Goal: Task Accomplishment & Management: Use online tool/utility

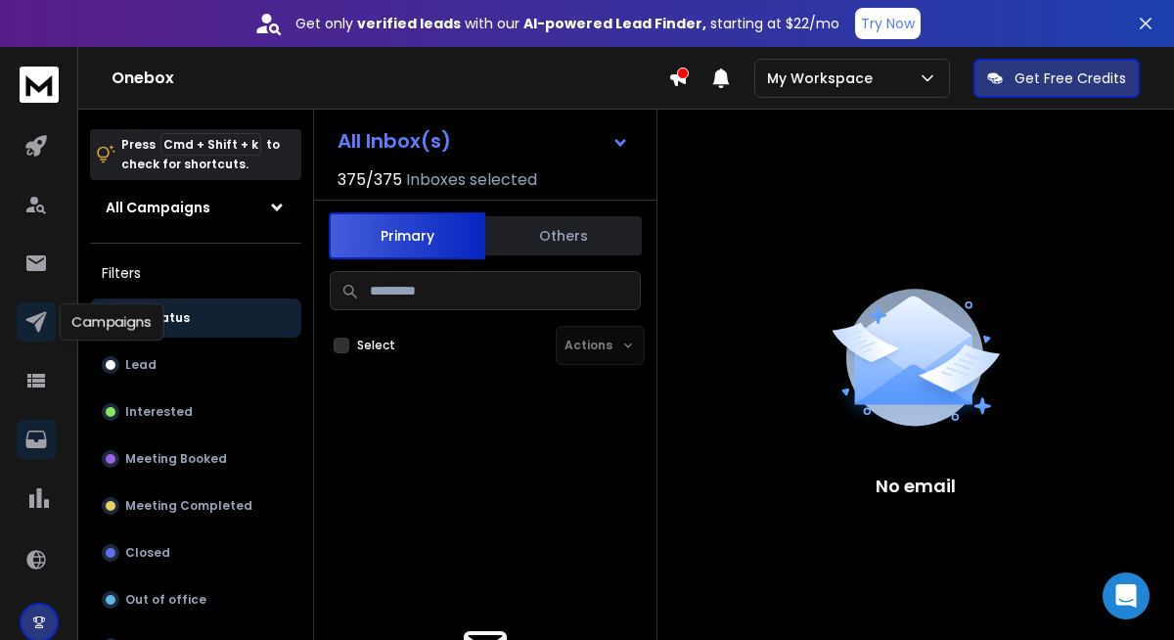
click at [40, 317] on icon at bounding box center [35, 321] width 23 height 23
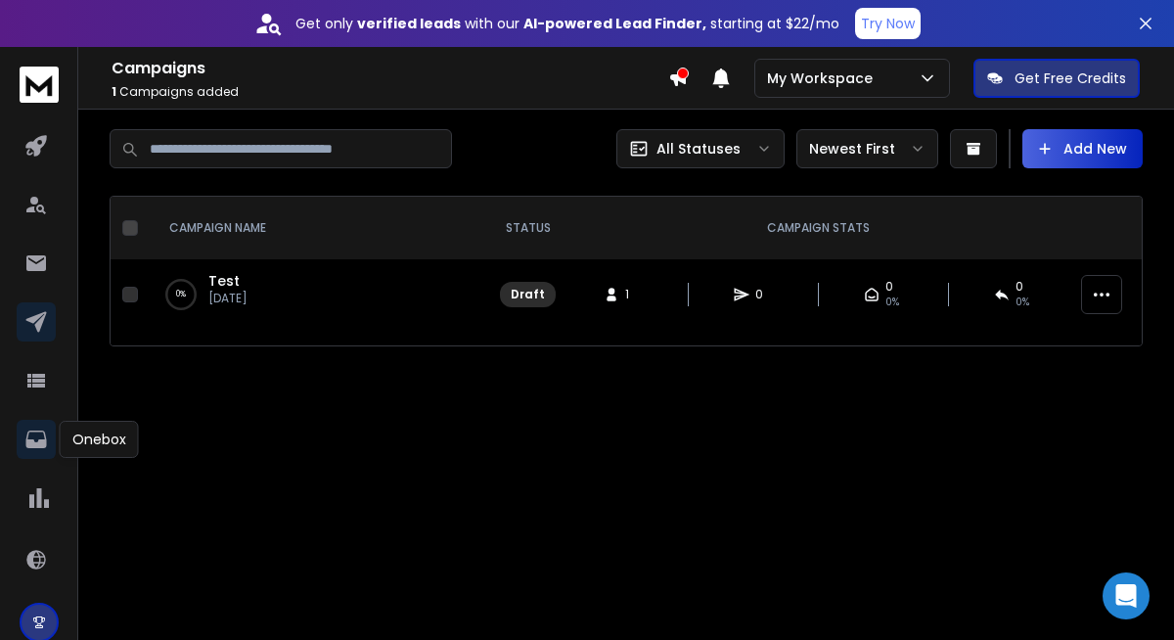
click at [35, 427] on icon at bounding box center [35, 438] width 23 height 23
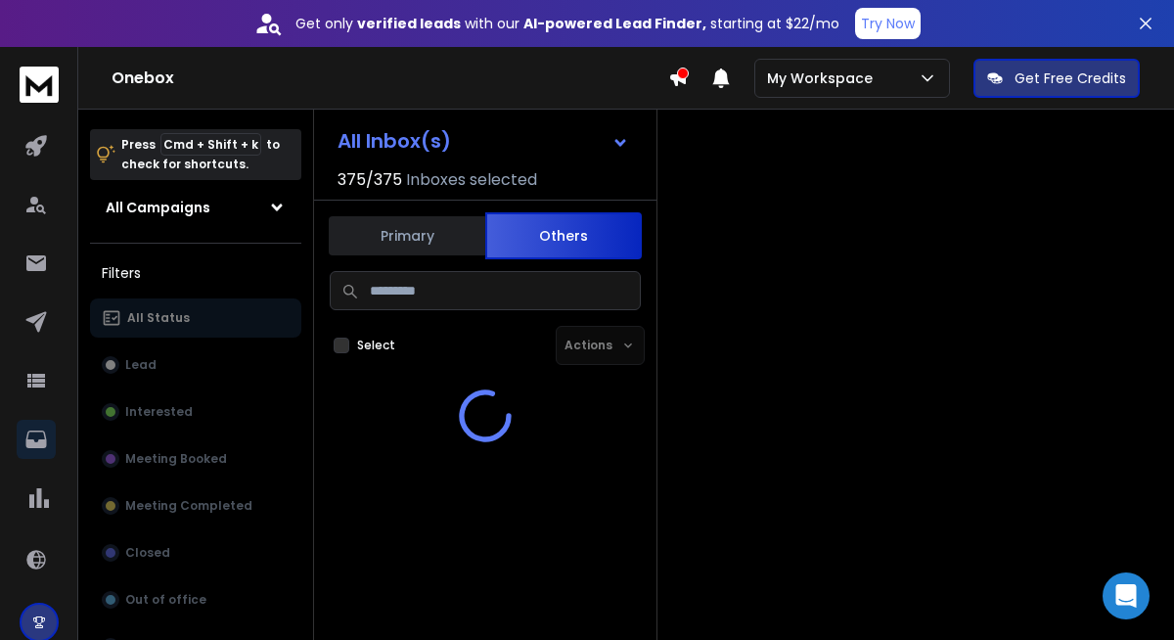
click at [554, 223] on button "Others" at bounding box center [563, 235] width 157 height 47
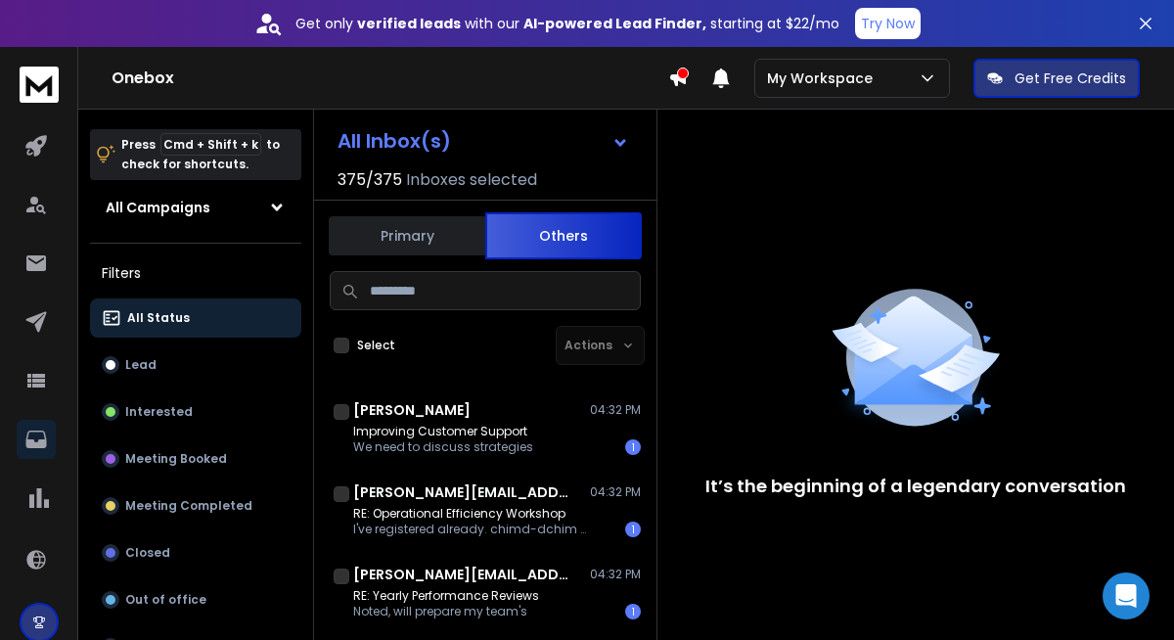
click at [561, 292] on input at bounding box center [485, 290] width 311 height 39
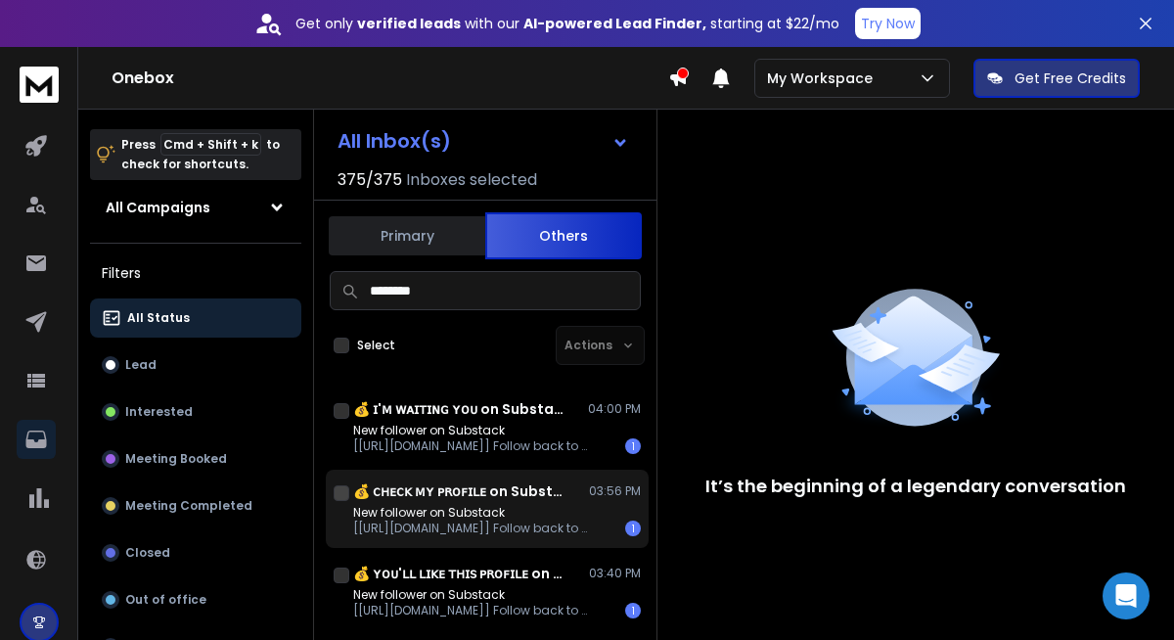
scroll to position [161, 0]
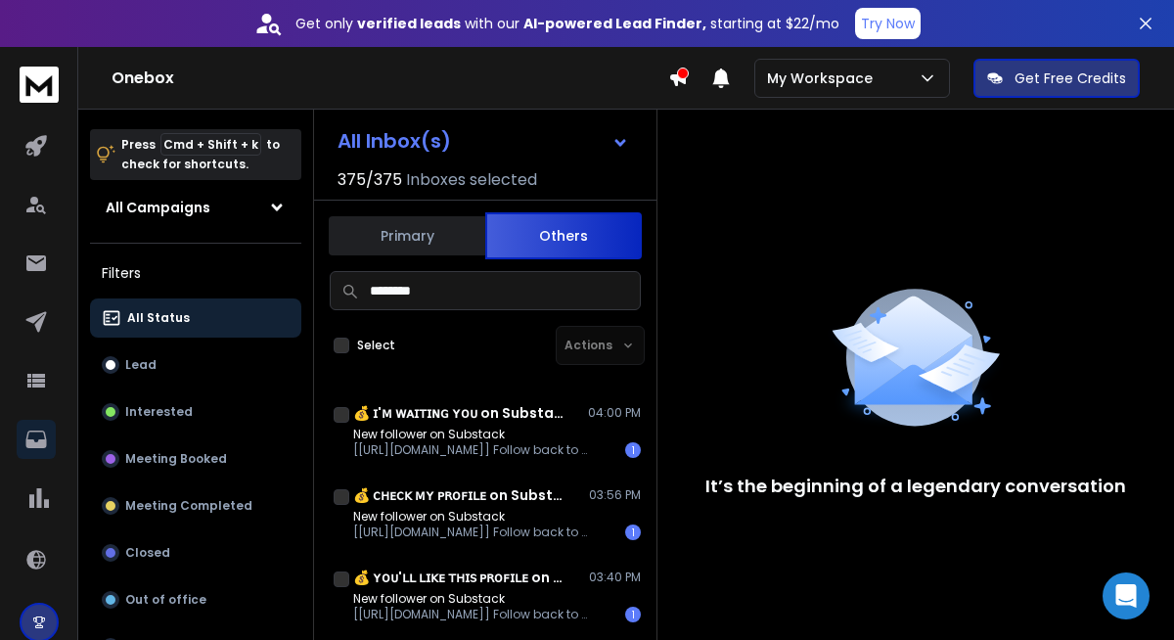
type input "********"
click at [32, 313] on icon at bounding box center [35, 321] width 23 height 23
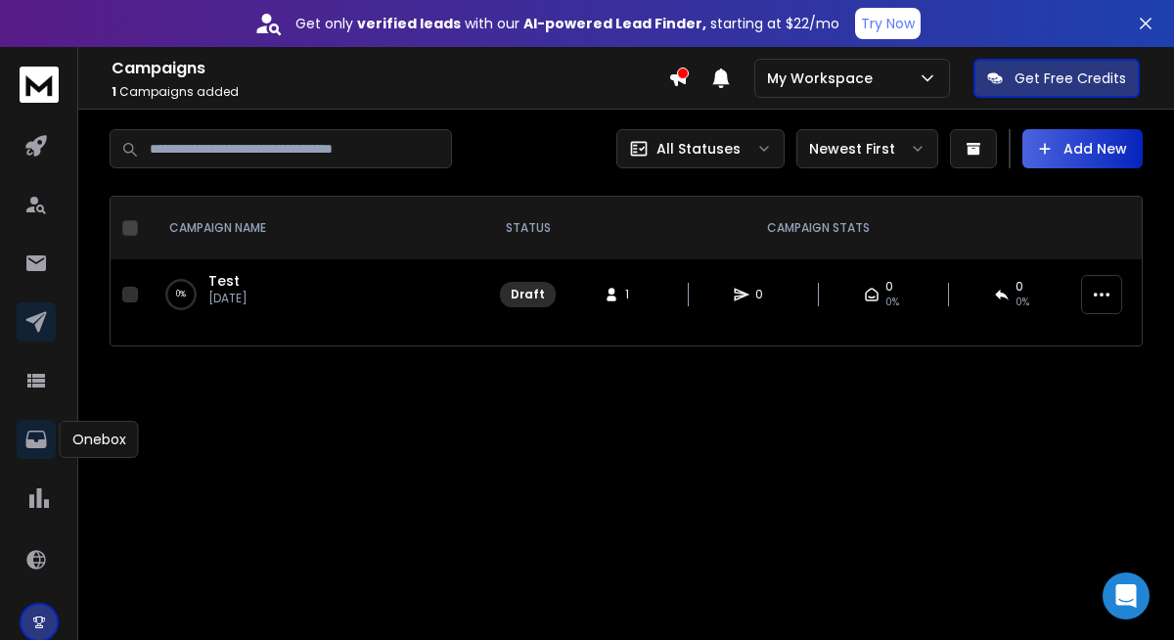
click at [33, 437] on icon at bounding box center [35, 438] width 23 height 23
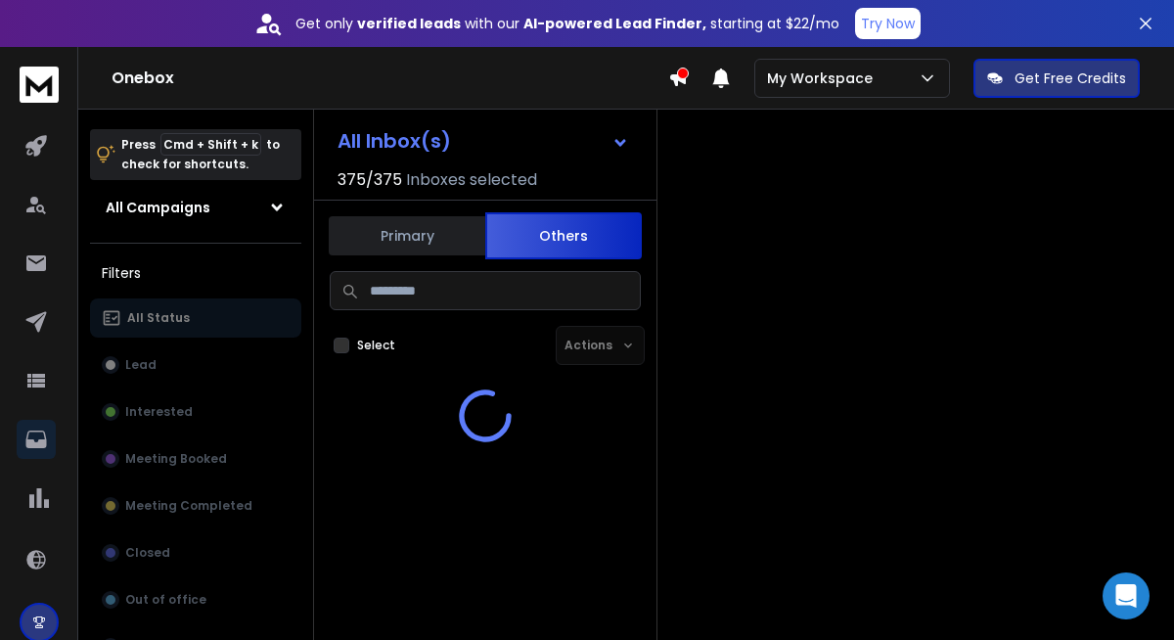
click at [600, 232] on button "Others" at bounding box center [563, 235] width 157 height 47
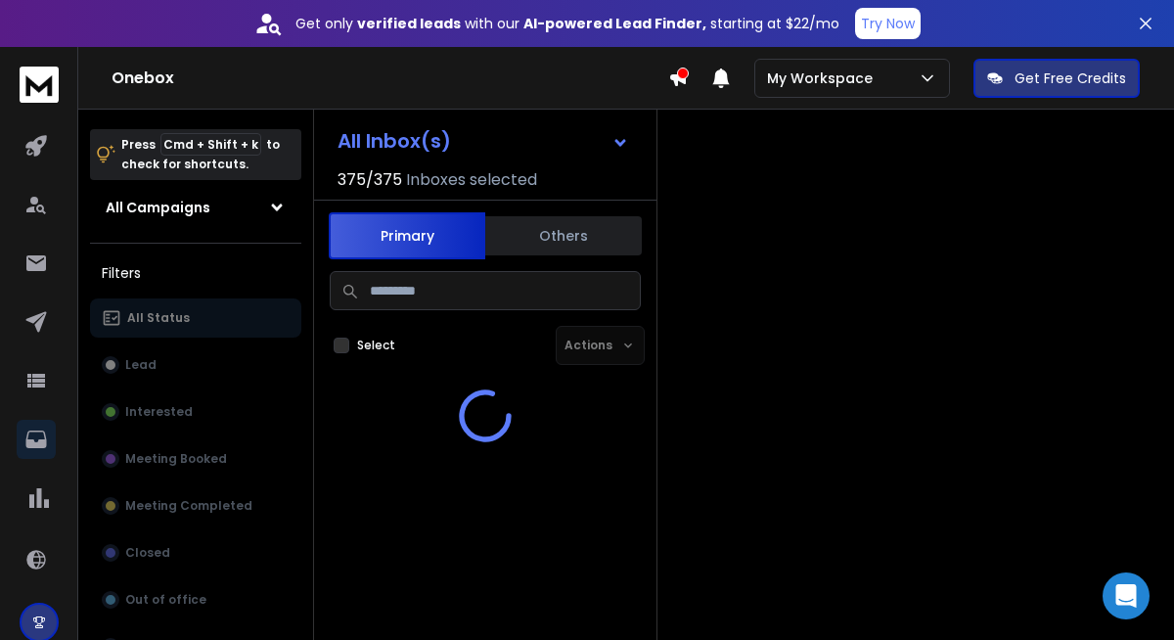
click at [424, 242] on button "Primary" at bounding box center [407, 235] width 157 height 47
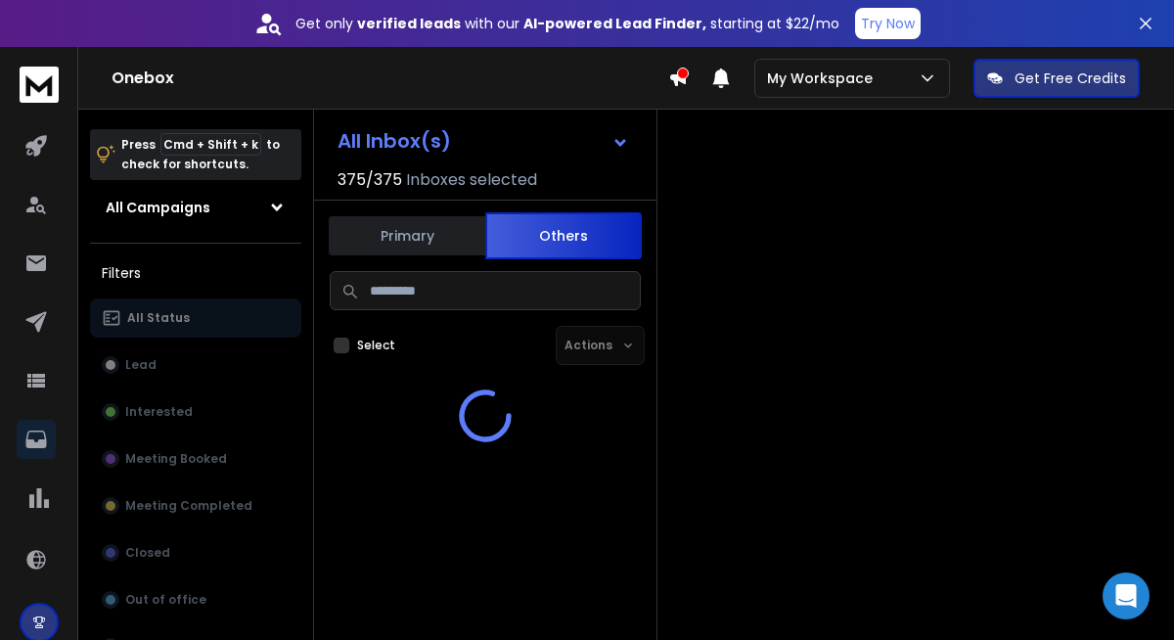
click at [540, 243] on button "Others" at bounding box center [563, 235] width 157 height 47
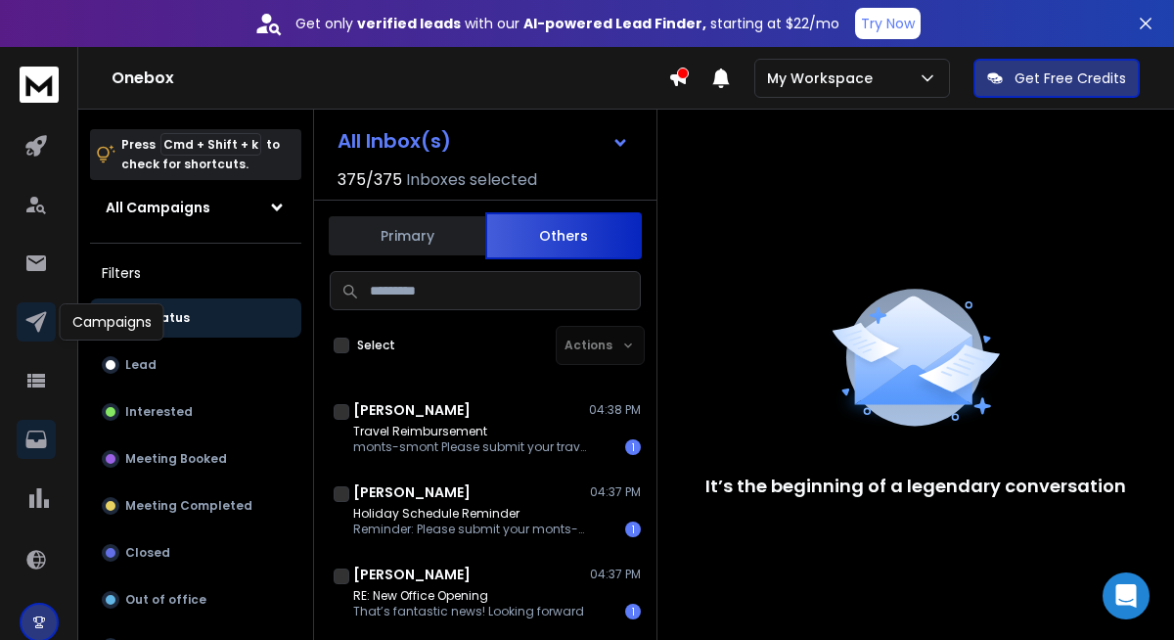
click at [43, 319] on icon at bounding box center [35, 321] width 23 height 23
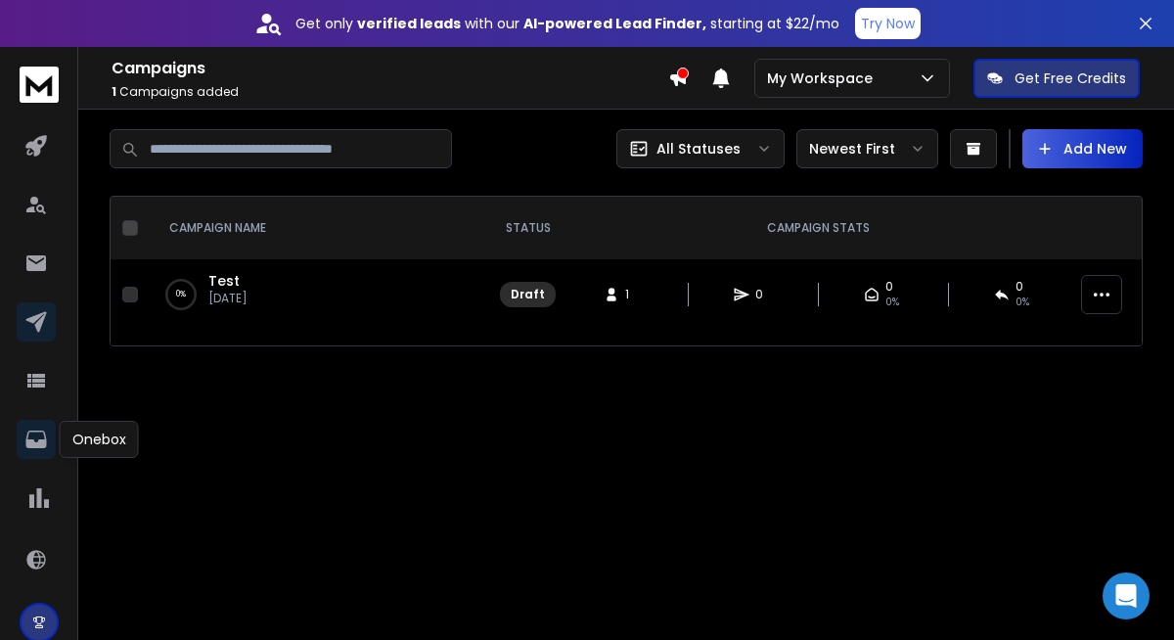
click at [37, 440] on icon at bounding box center [35, 439] width 21 height 18
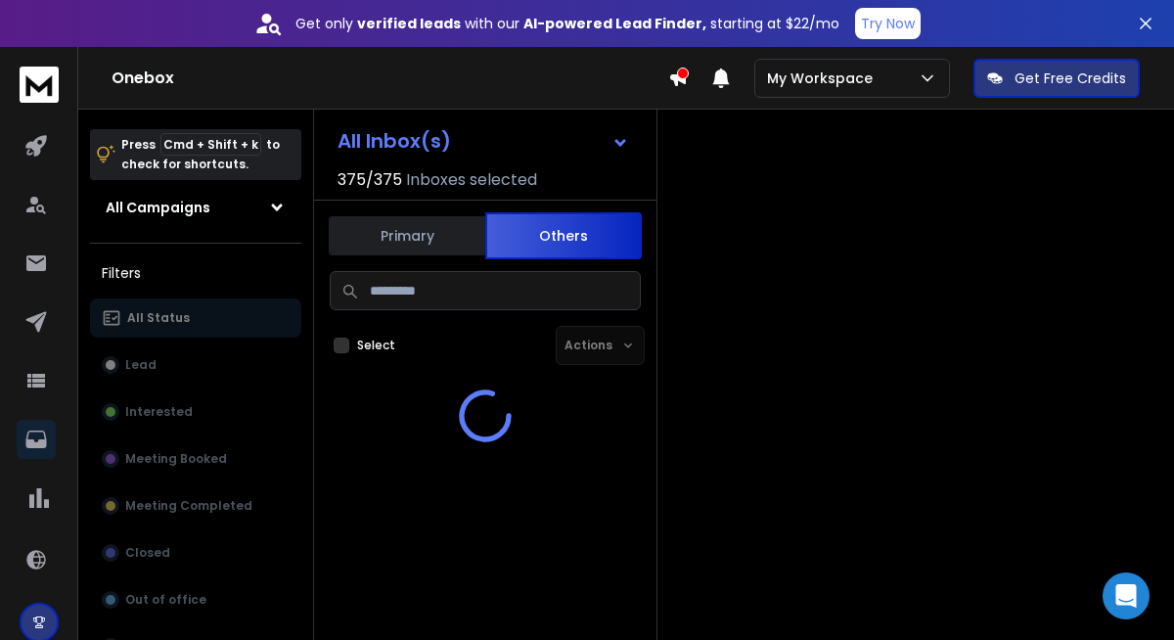
click at [555, 244] on button "Others" at bounding box center [563, 235] width 157 height 47
